Goal: Navigation & Orientation: Find specific page/section

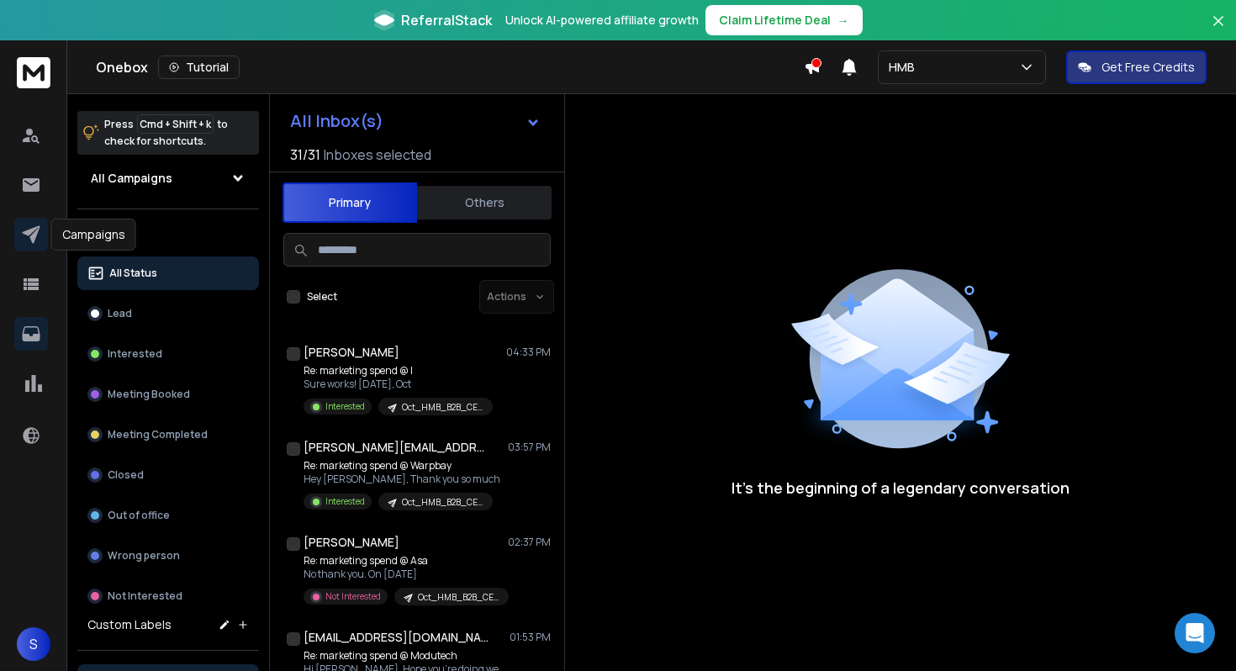
click at [34, 219] on link at bounding box center [31, 235] width 34 height 34
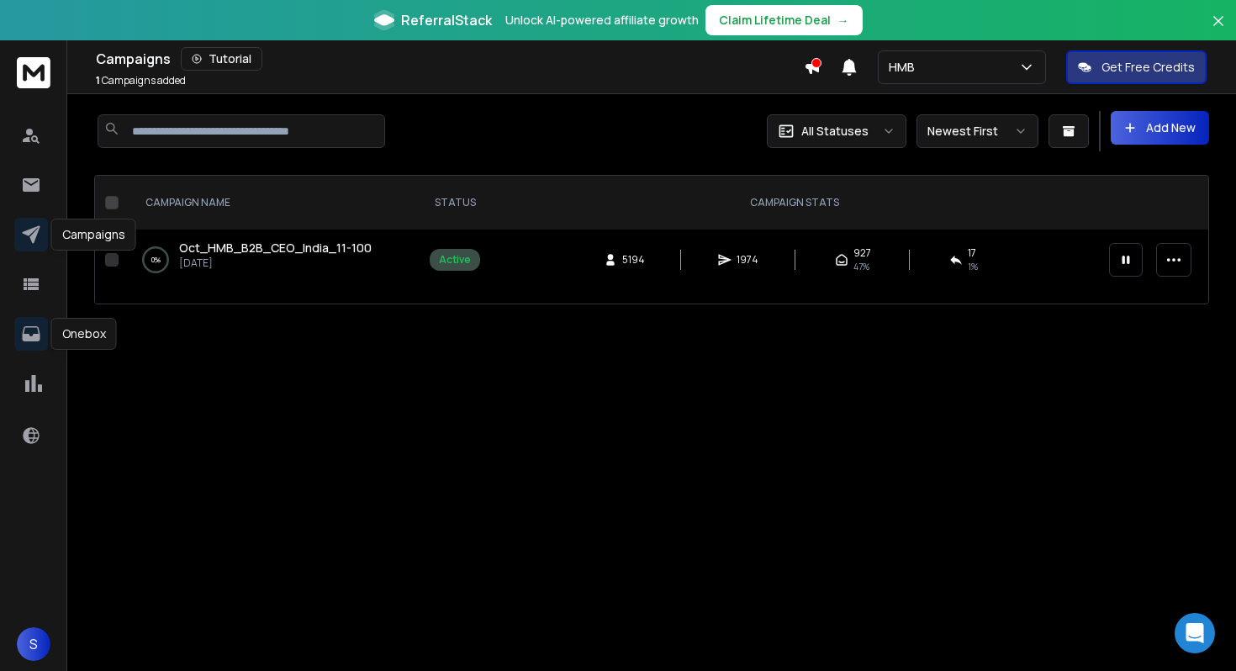
click at [39, 337] on icon at bounding box center [31, 333] width 18 height 15
